Goal: Task Accomplishment & Management: Manage account settings

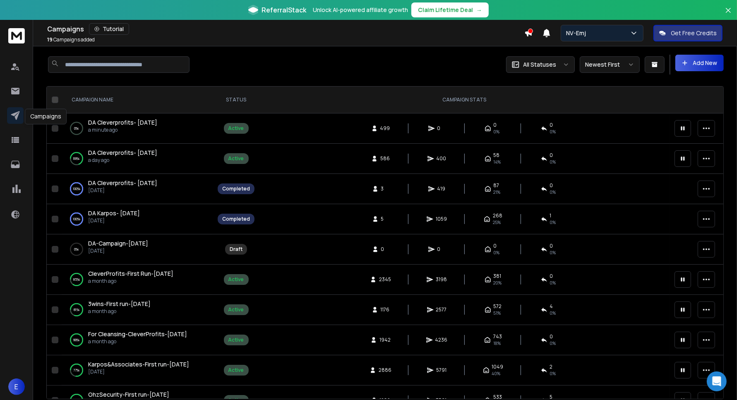
click at [609, 30] on div "NV-Emj" at bounding box center [602, 33] width 72 height 8
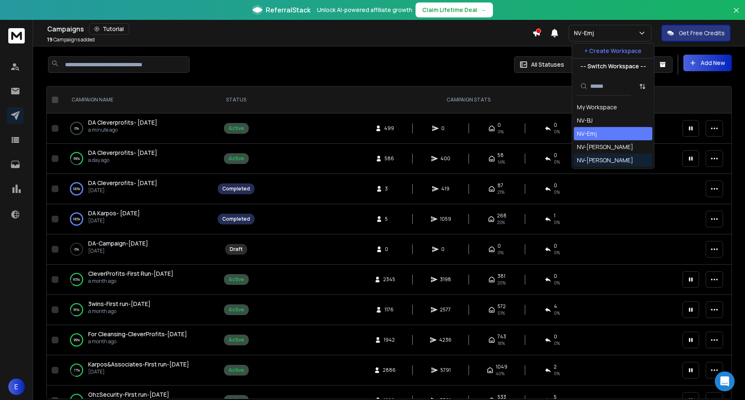
click at [599, 156] on div "NV-[PERSON_NAME]" at bounding box center [613, 160] width 79 height 13
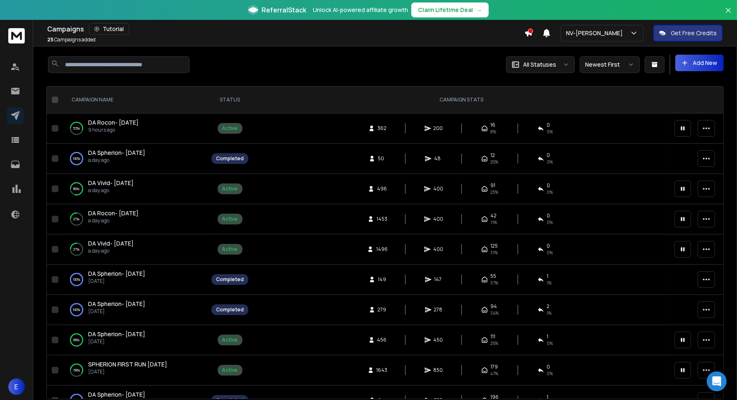
click at [702, 125] on icon "button" at bounding box center [706, 128] width 8 height 8
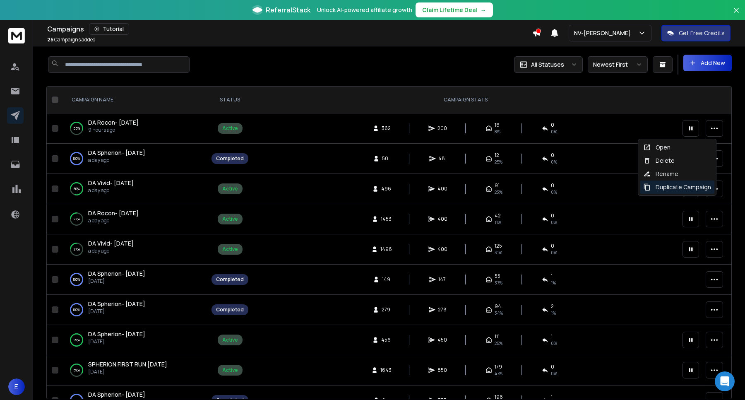
click at [682, 188] on div "Duplicate Campaign" at bounding box center [677, 187] width 68 height 8
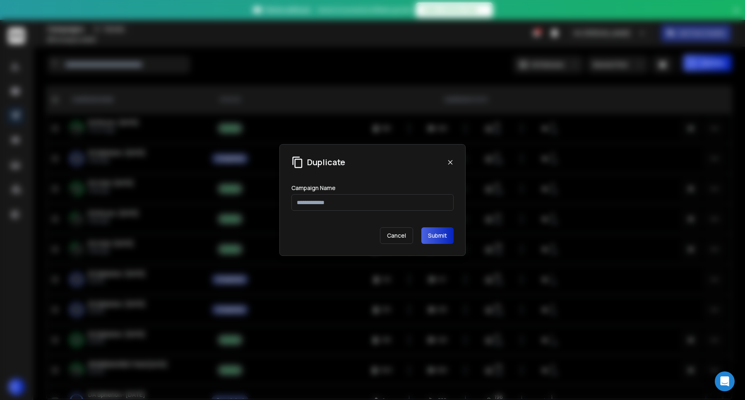
click at [373, 206] on input "text" at bounding box center [372, 202] width 162 height 17
click at [317, 204] on input "**********" at bounding box center [372, 202] width 162 height 17
click at [368, 200] on input "**********" at bounding box center [372, 202] width 162 height 17
type input "**********"
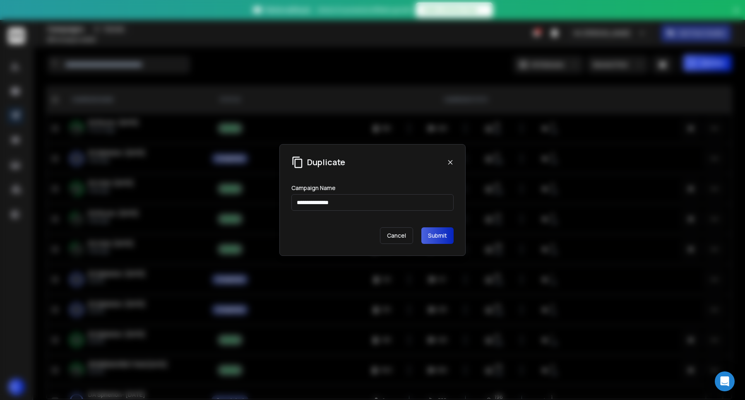
click at [444, 240] on button "Submit" at bounding box center [437, 235] width 32 height 17
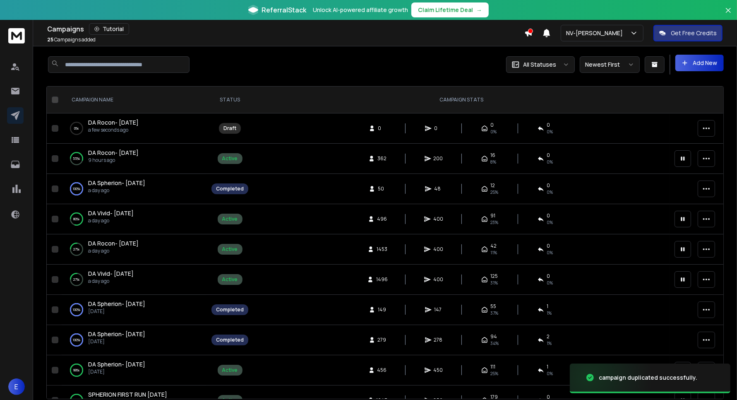
click at [298, 132] on div "0 0 0 0% 0 0%" at bounding box center [461, 128] width 406 height 13
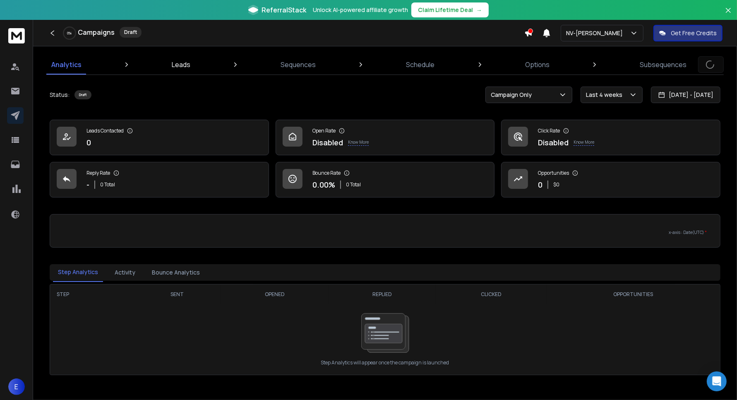
click at [190, 59] on link "Leads" at bounding box center [181, 65] width 29 height 20
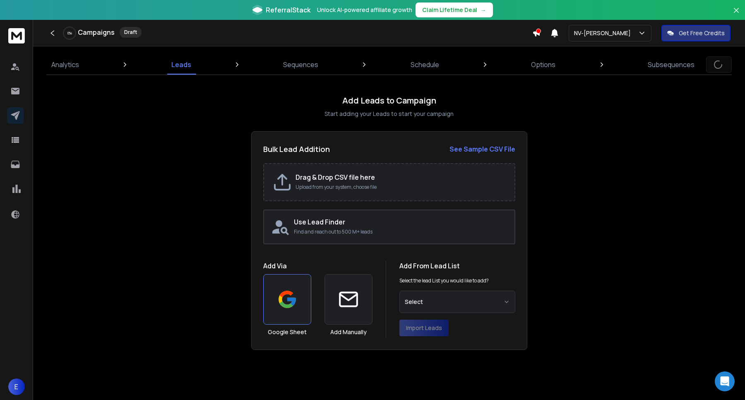
click at [292, 303] on icon at bounding box center [291, 302] width 9 height 8
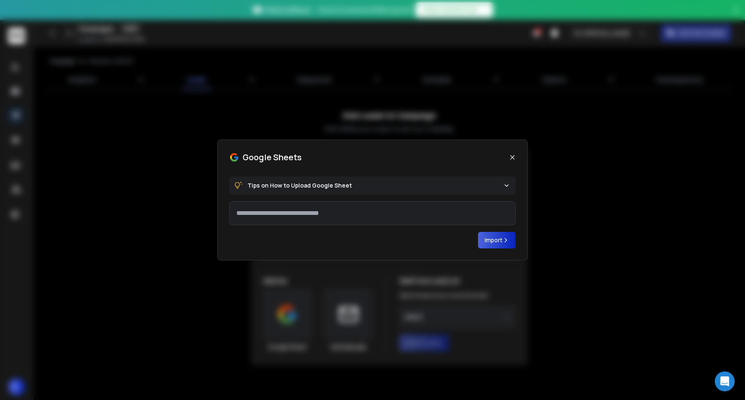
click at [326, 216] on input at bounding box center [372, 213] width 286 height 24
paste input "**********"
click at [500, 240] on button "Import" at bounding box center [497, 240] width 38 height 17
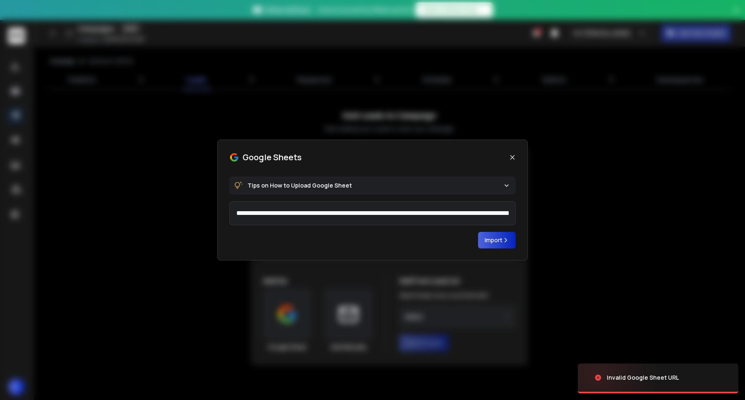
click at [384, 216] on input at bounding box center [372, 213] width 286 height 24
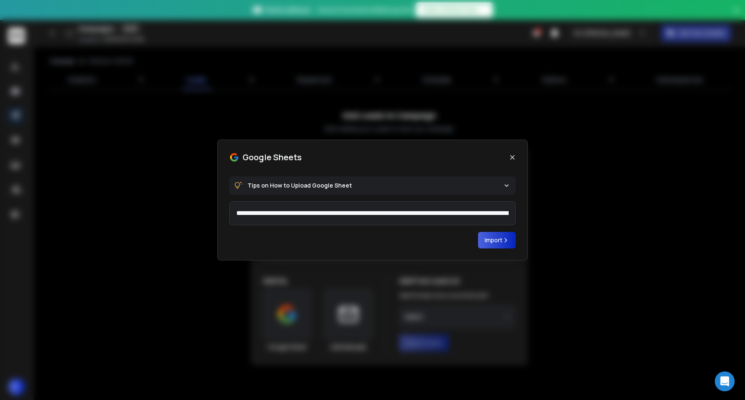
drag, startPoint x: 384, startPoint y: 216, endPoint x: 216, endPoint y: 215, distance: 168.1
click at [216, 215] on div "Google Sheets Tips on How to Upload Google Sheet Import" at bounding box center [372, 199] width 745 height 137
type input "**********"
click at [295, 219] on input at bounding box center [372, 213] width 286 height 24
paste input "**********"
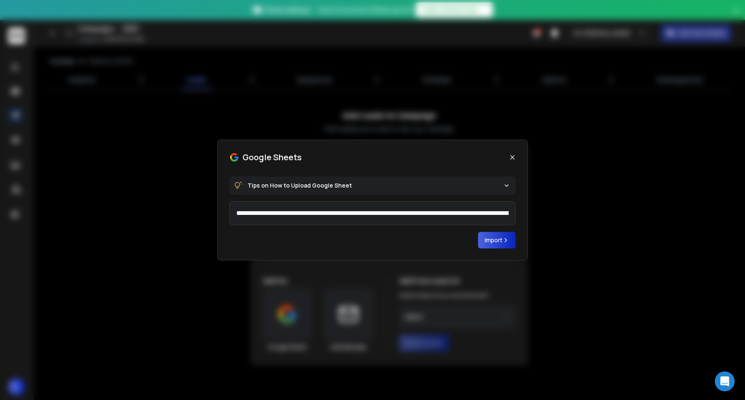
scroll to position [0, 147]
type input "**********"
click at [501, 238] on button "Import" at bounding box center [497, 240] width 38 height 17
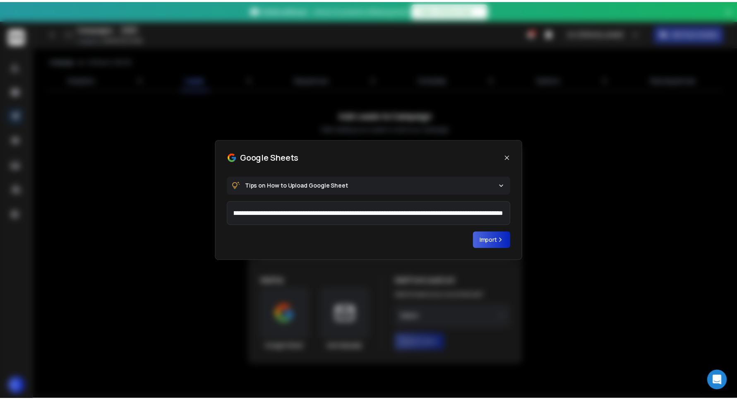
scroll to position [0, 0]
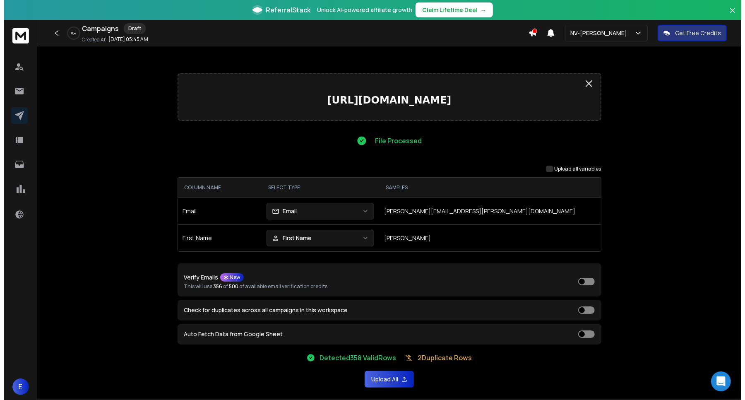
scroll to position [13, 0]
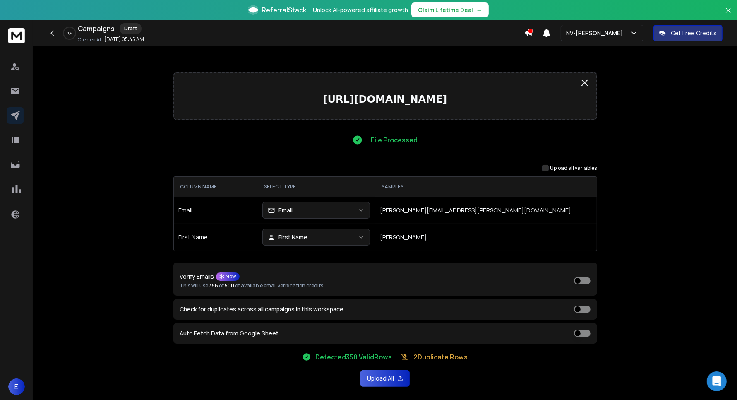
click at [394, 381] on button "Upload All" at bounding box center [385, 378] width 49 height 17
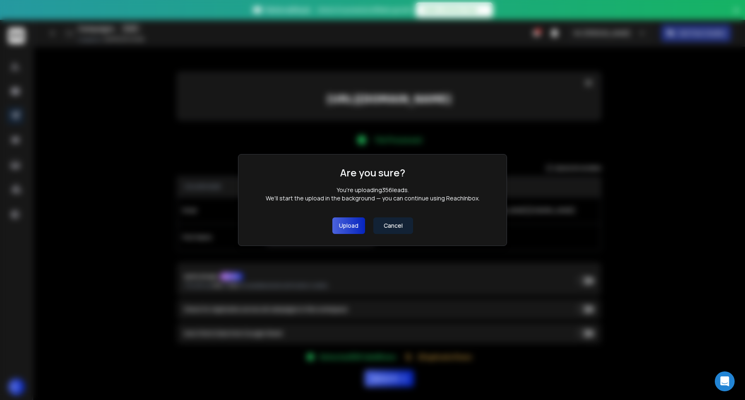
click at [345, 226] on button "Upload" at bounding box center [348, 225] width 33 height 17
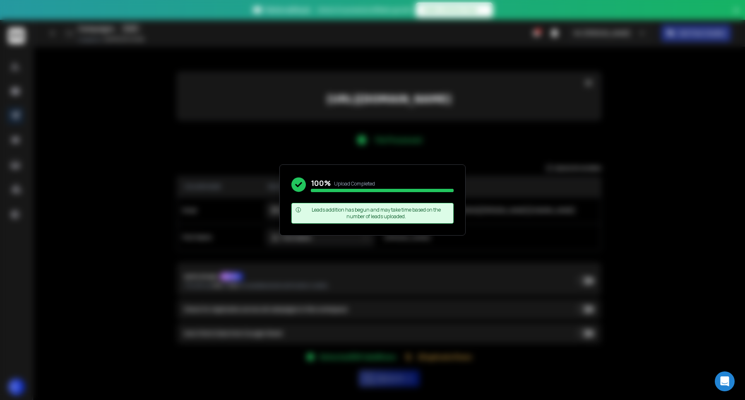
scroll to position [0, 0]
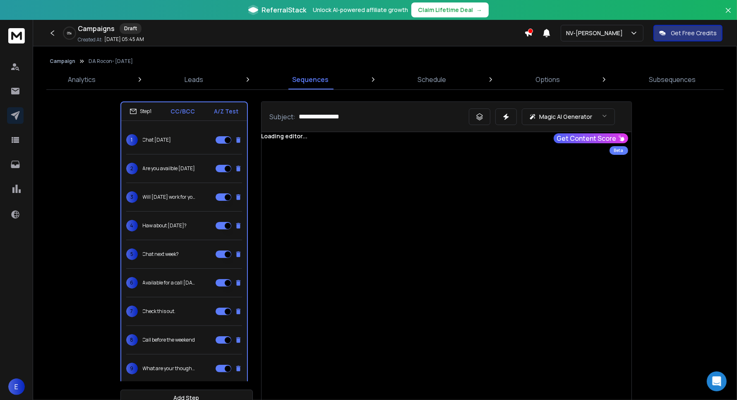
click at [513, 81] on div "Analytics Leads Sequences Schedule Options Subsequences" at bounding box center [381, 80] width 671 height 20
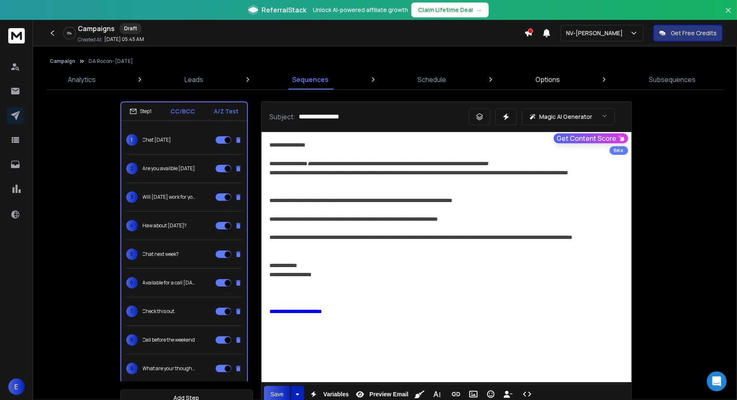
click at [539, 79] on p "Options" at bounding box center [548, 80] width 24 height 10
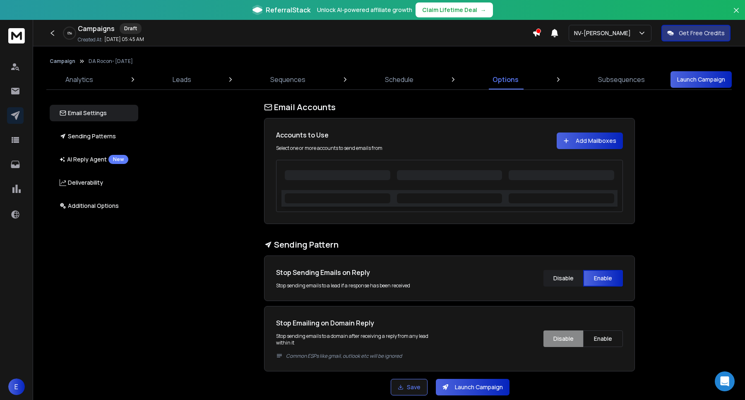
scroll to position [207, 0]
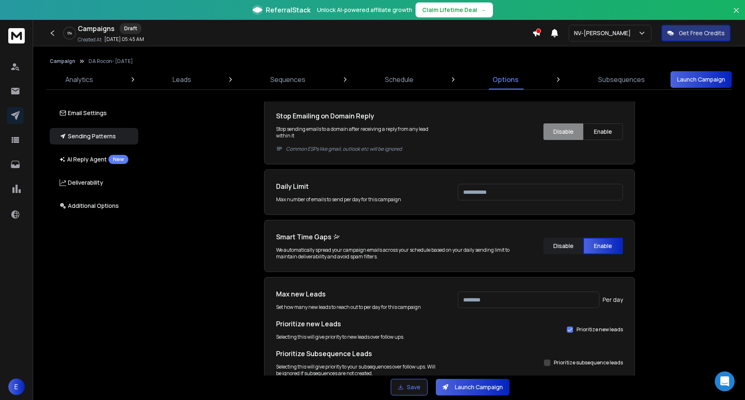
click at [466, 388] on button "Launch Campaign" at bounding box center [473, 387] width 74 height 17
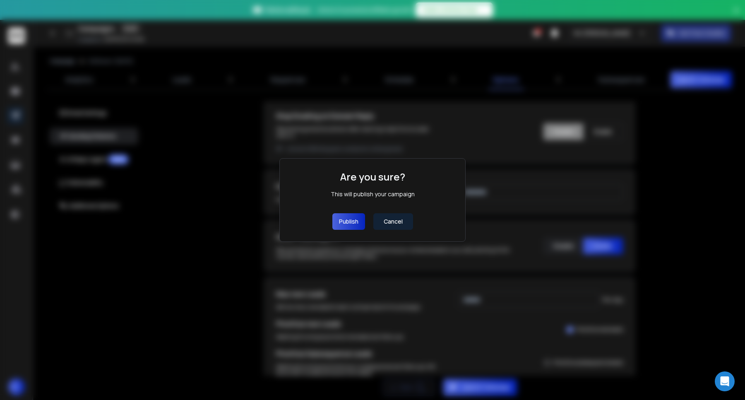
scroll to position [338, 0]
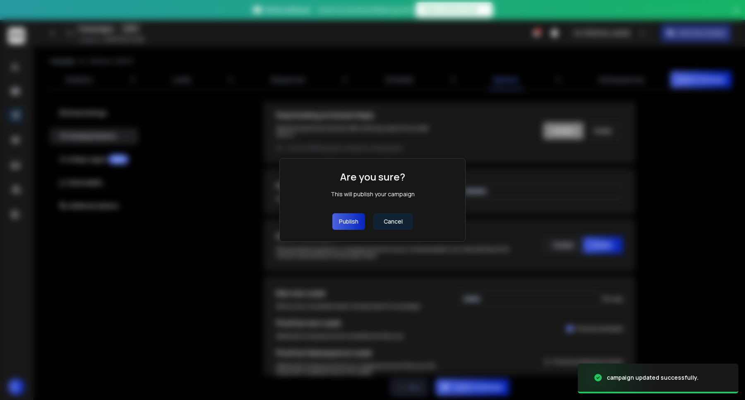
click at [351, 221] on button "Publish" at bounding box center [348, 221] width 33 height 17
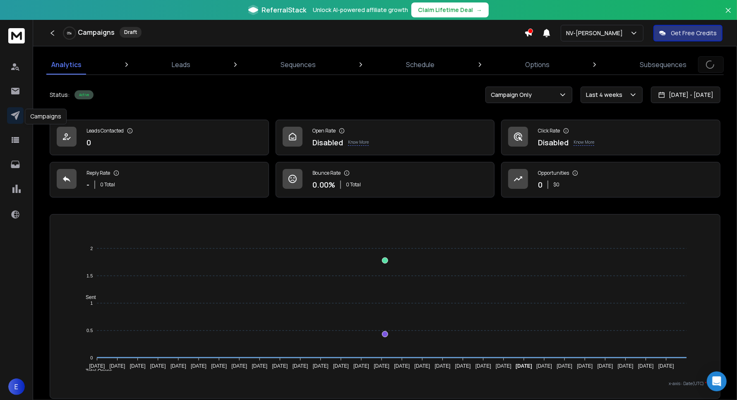
click at [17, 121] on link at bounding box center [15, 115] width 17 height 17
